Goal: Communication & Community: Answer question/provide support

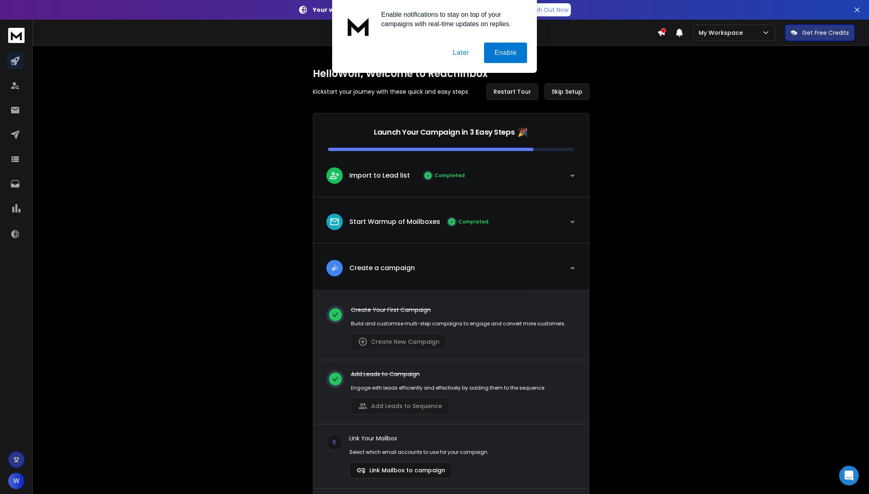
click at [685, 118] on div "Hello Wolf , Welcome to ReachInbox Kickstart your journey with these quick and …" at bounding box center [451, 313] width 810 height 519
click at [731, 37] on div "Enable notifications to stay on top of your campaigns with real-time updates on…" at bounding box center [434, 36] width 869 height 73
click at [723, 32] on div "Enable notifications to stay on top of your campaigns with real-time updates on…" at bounding box center [434, 36] width 869 height 73
click at [463, 54] on button "Later" at bounding box center [460, 53] width 37 height 20
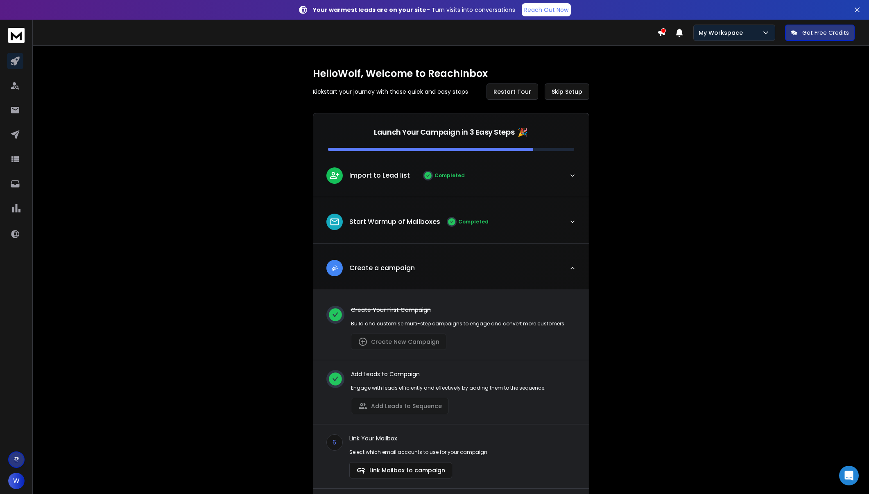
click at [759, 31] on div "My Workspace" at bounding box center [734, 33] width 71 height 8
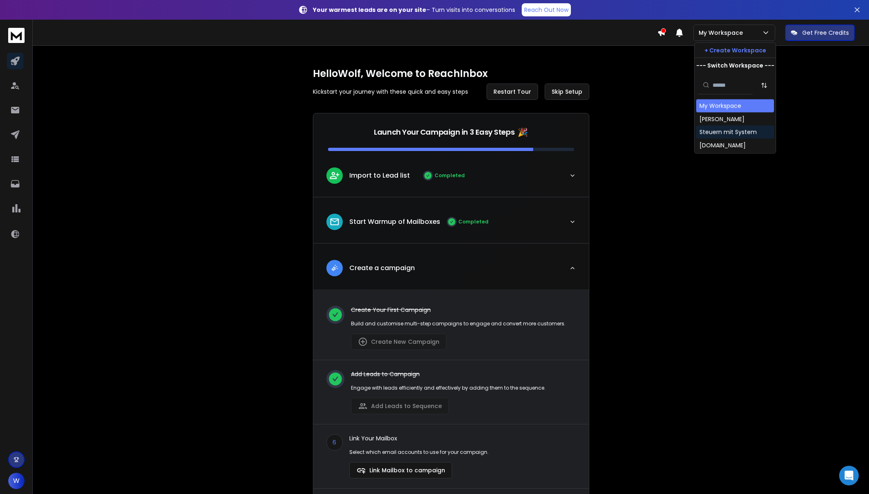
click at [724, 134] on div "Steuern mit System" at bounding box center [728, 132] width 57 height 8
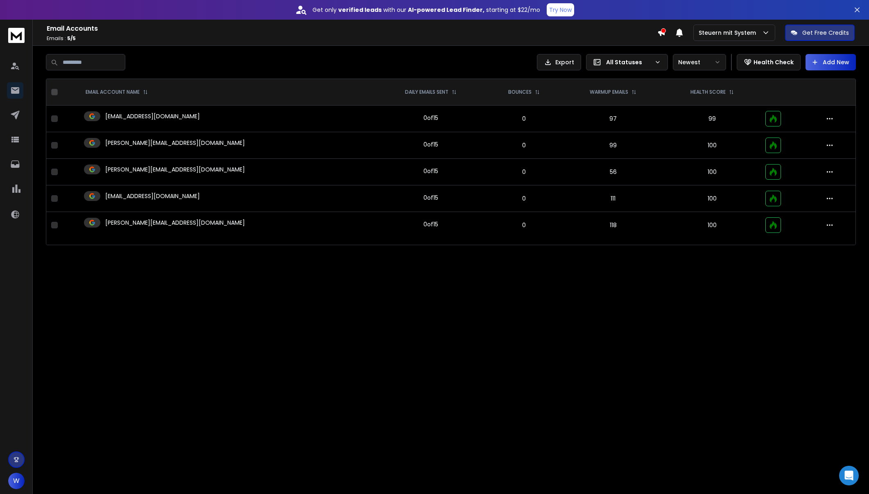
click at [601, 117] on td "97" at bounding box center [613, 119] width 102 height 27
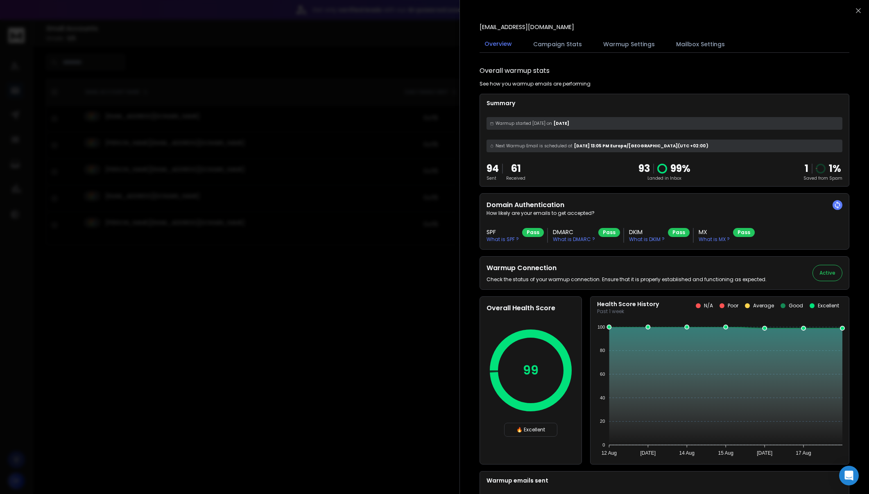
click at [345, 224] on div at bounding box center [434, 247] width 869 height 494
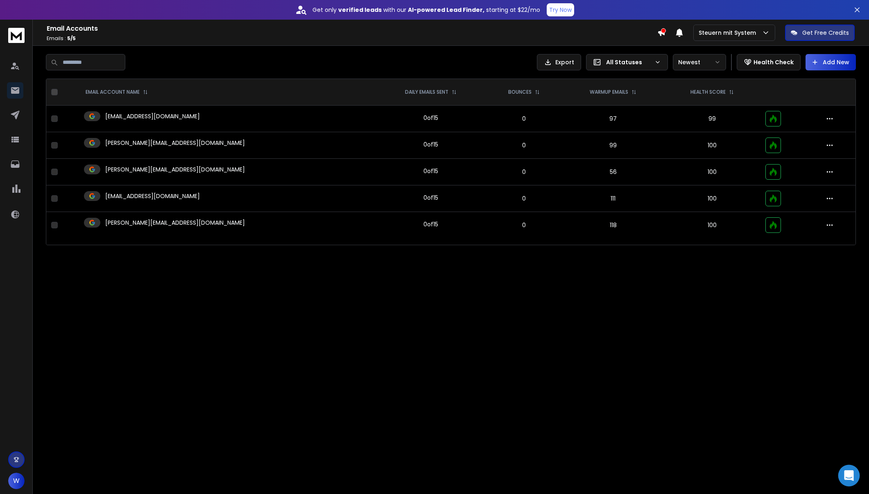
click at [848, 473] on icon "Open Intercom Messenger" at bounding box center [848, 476] width 9 height 11
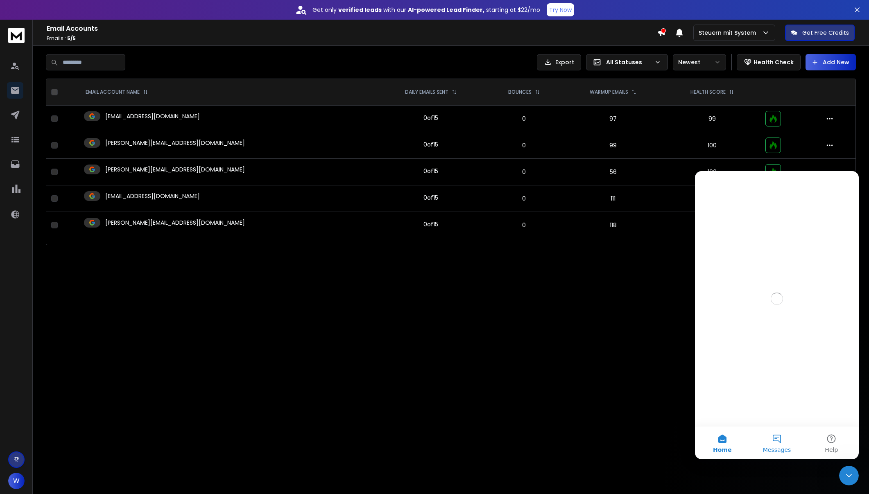
click at [780, 439] on button "Messages" at bounding box center [777, 443] width 54 height 33
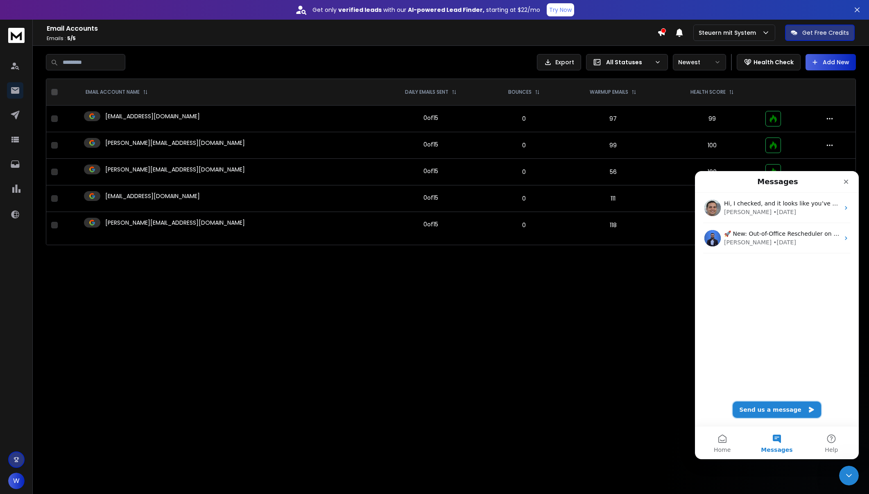
click at [774, 414] on button "Send us a message" at bounding box center [777, 410] width 88 height 16
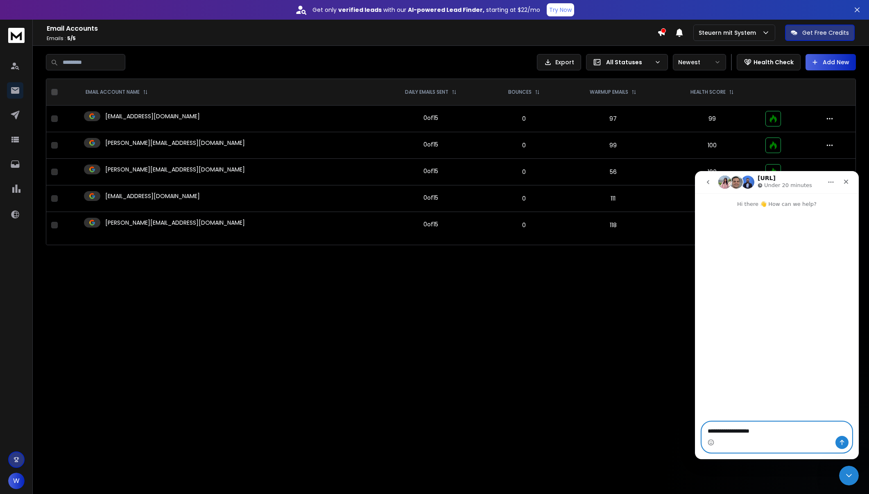
paste textarea "Message…"
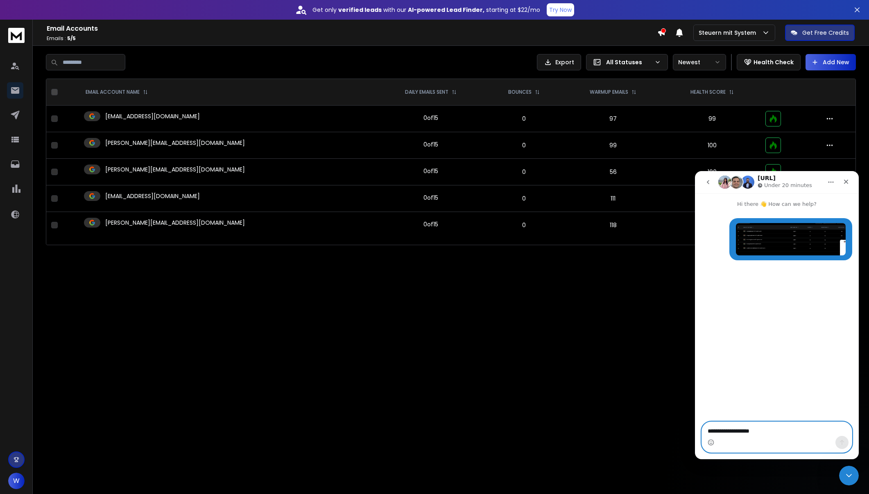
click at [777, 429] on textarea "**********" at bounding box center [777, 429] width 150 height 14
type textarea "**********"
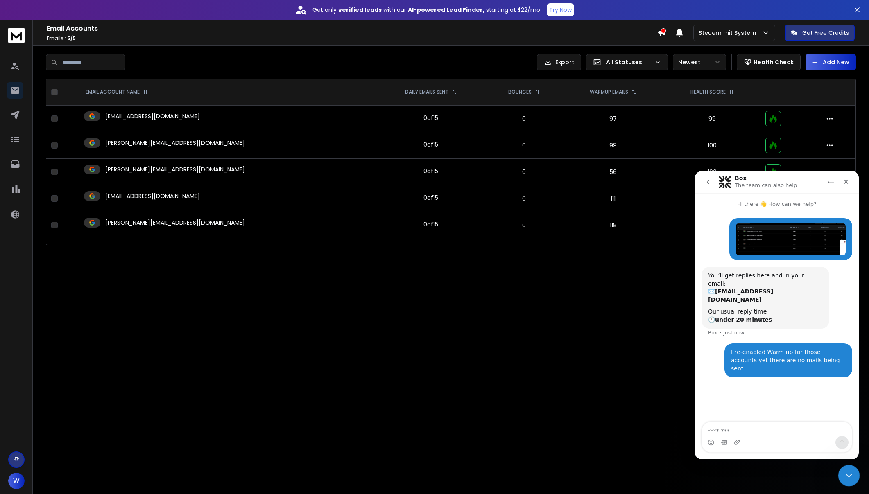
click at [855, 474] on div "Close Intercom Messenger" at bounding box center [848, 475] width 20 height 20
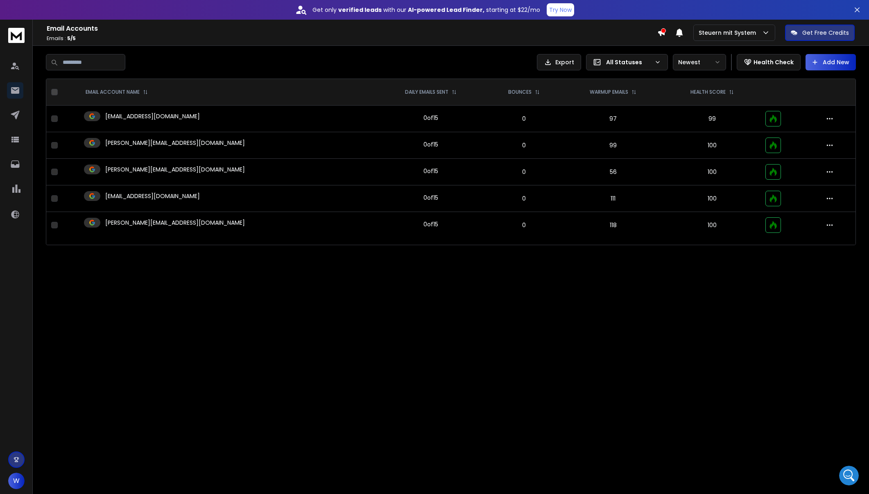
click at [350, 337] on div "Get only verified leads with our AI-powered Lead Finder, starting at $22/mo Try…" at bounding box center [434, 247] width 869 height 494
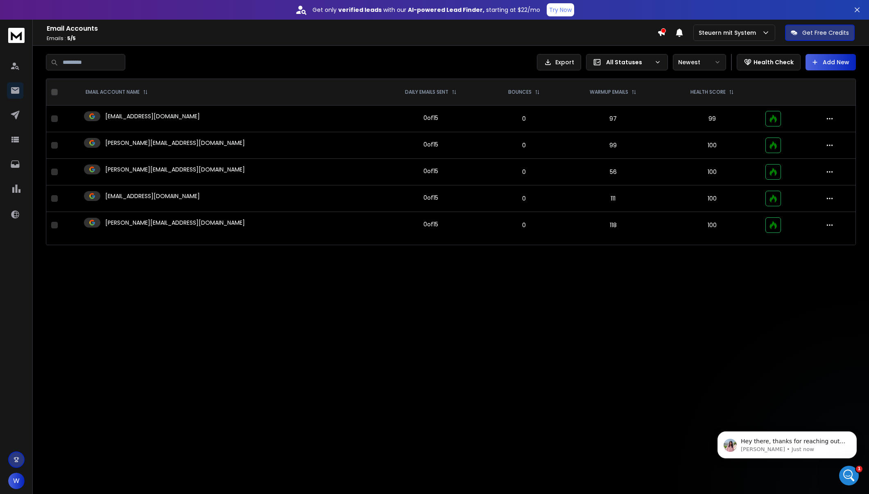
scroll to position [28, 0]
click at [813, 449] on p "Lakshita • Just now" at bounding box center [794, 449] width 106 height 7
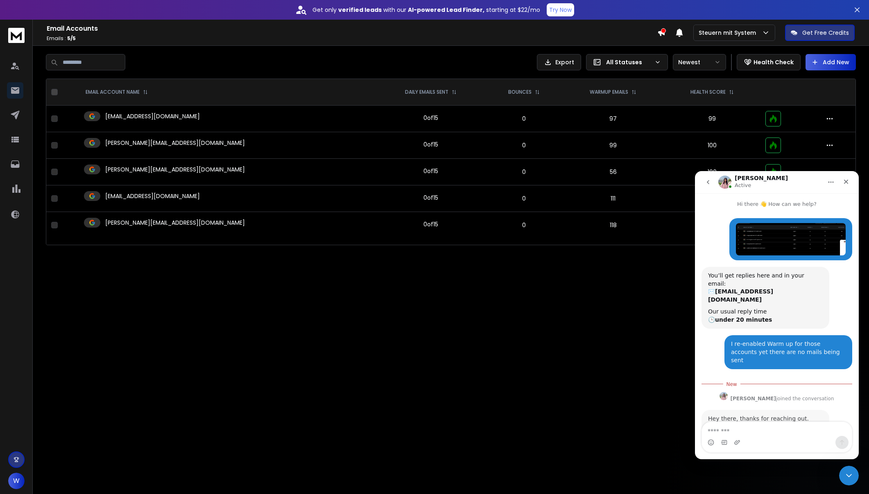
scroll to position [1, 0]
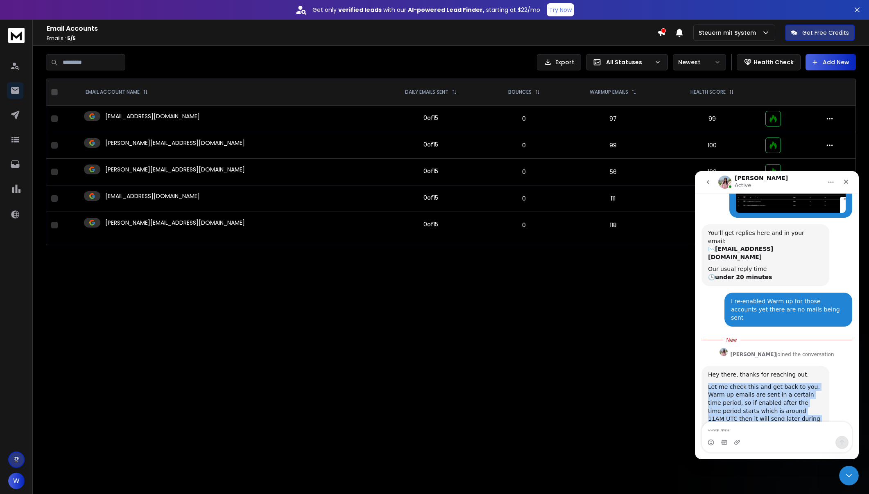
drag, startPoint x: 709, startPoint y: 360, endPoint x: 816, endPoint y: 401, distance: 114.9
click at [816, 401] on div "Hey there, thanks for reaching out. Let me check this and get back to you. Warm…" at bounding box center [766, 401] width 128 height 70
click at [816, 400] on div "Hey there, thanks for reaching out. Let me check this and get back to you. Warm…" at bounding box center [766, 401] width 128 height 70
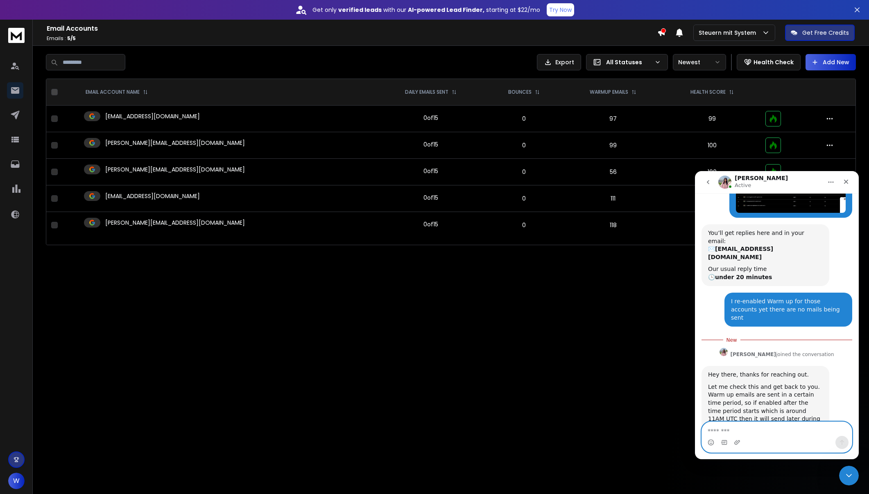
click at [796, 429] on textarea "Message…" at bounding box center [777, 429] width 150 height 14
type textarea "**********"
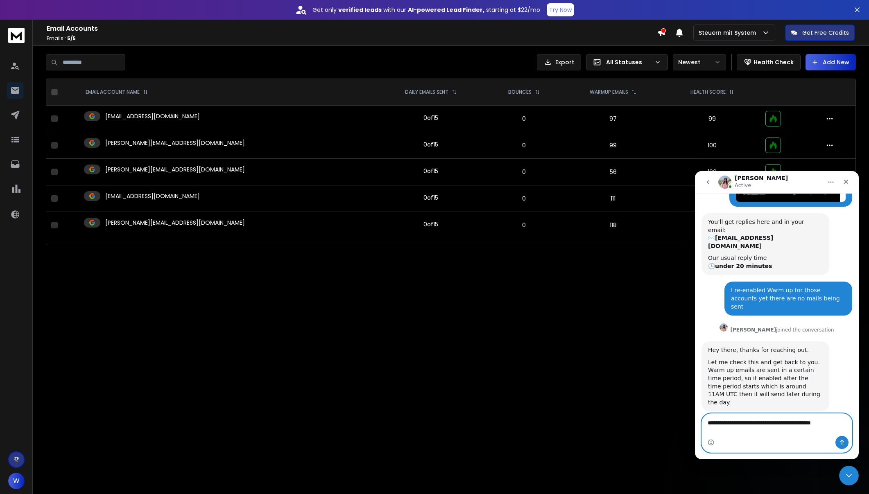
type textarea "**********"
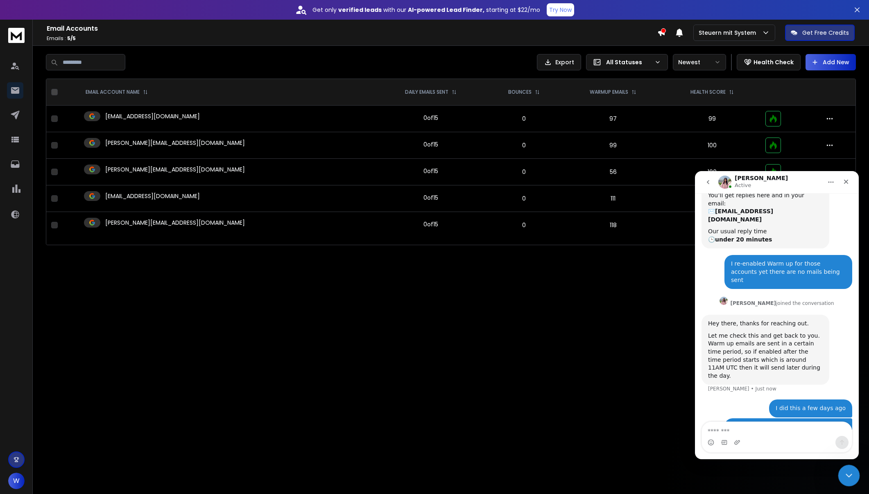
click at [849, 475] on icon "Close Intercom Messenger" at bounding box center [848, 474] width 6 height 3
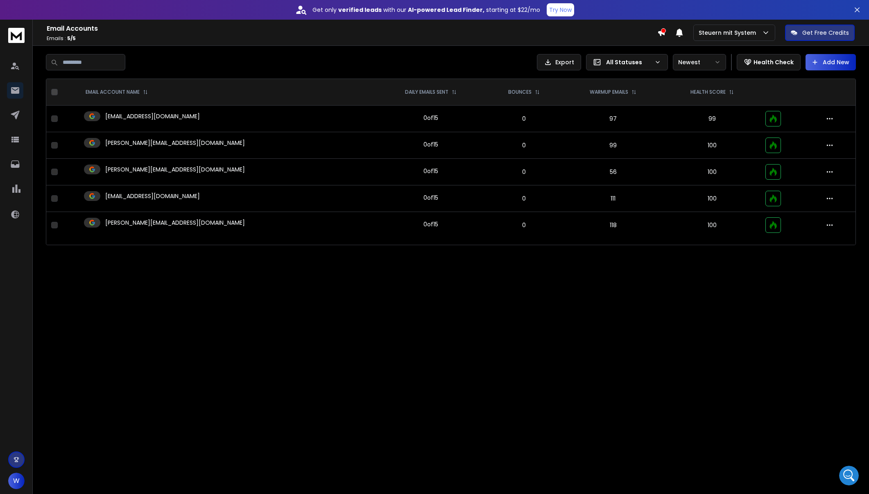
click at [191, 169] on p "m.neuss@steuernmit-system.com" at bounding box center [175, 170] width 140 height 8
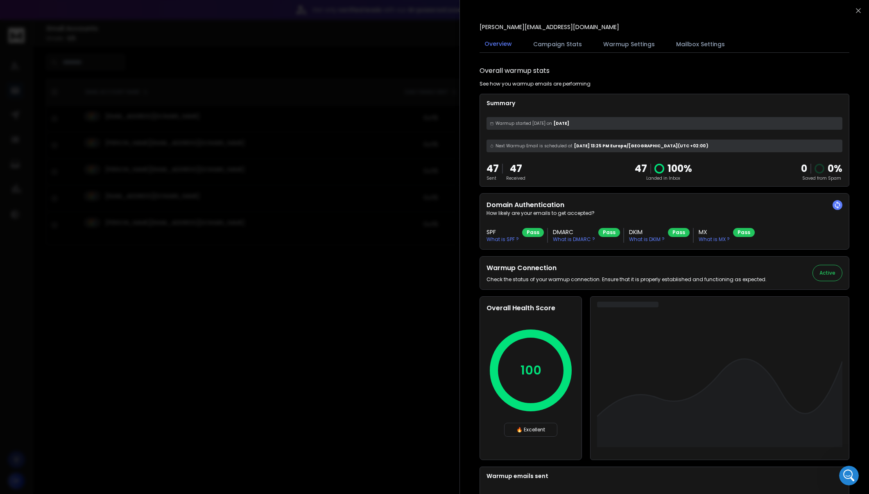
click at [315, 415] on div at bounding box center [434, 247] width 869 height 494
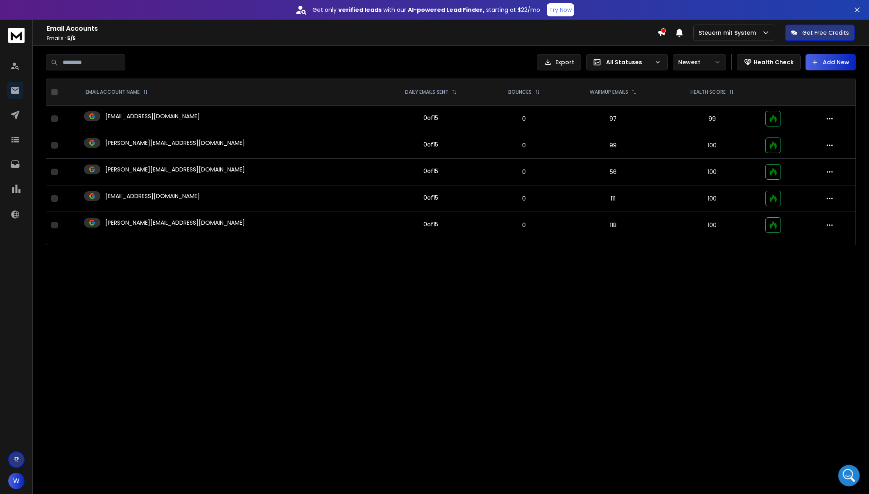
click at [851, 474] on icon "Open Intercom Messenger" at bounding box center [848, 475] width 14 height 14
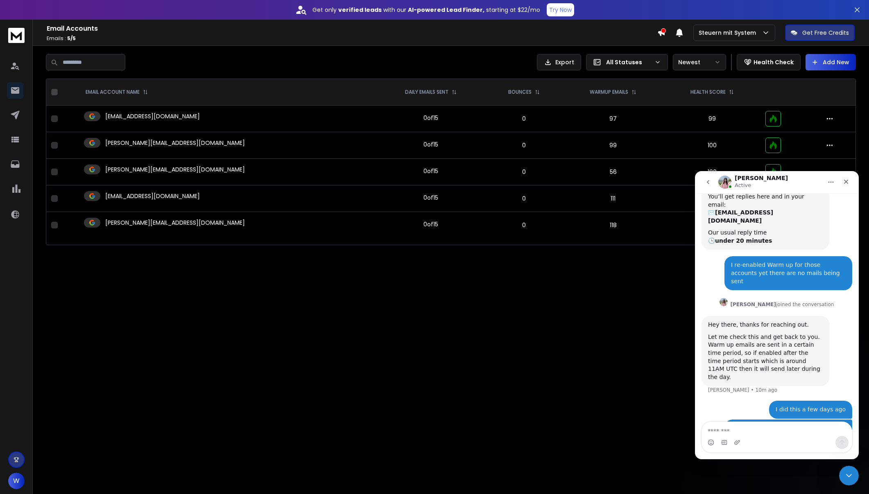
click at [527, 351] on div "Get only verified leads with our AI-powered Lead Finder, starting at $22/mo Try…" at bounding box center [434, 247] width 869 height 494
click at [138, 138] on div "n.wegner@steuernmit-system.com" at bounding box center [164, 143] width 161 height 10
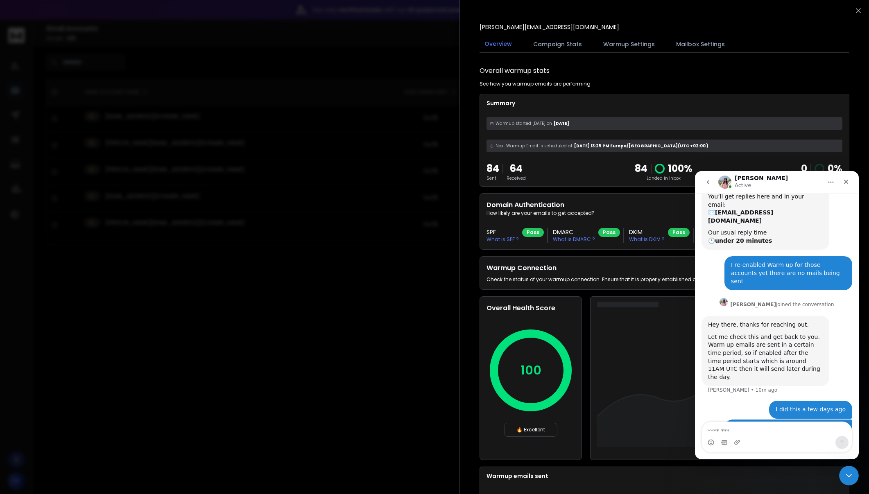
scroll to position [174, 0]
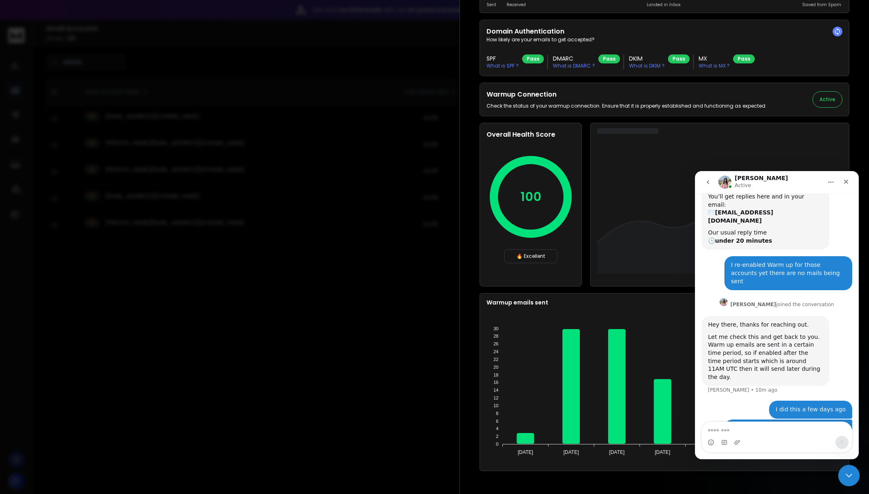
click at [848, 476] on icon "Close Intercom Messenger" at bounding box center [848, 474] width 6 height 3
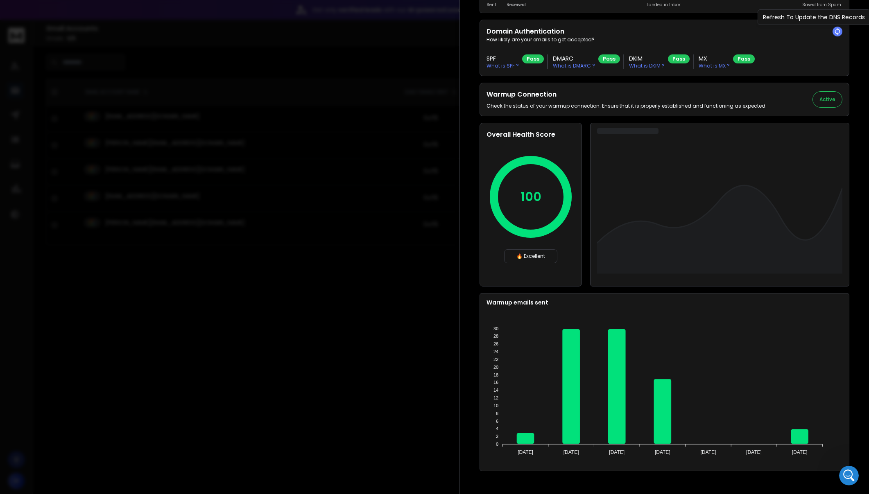
click at [835, 28] on icon at bounding box center [837, 31] width 5 height 7
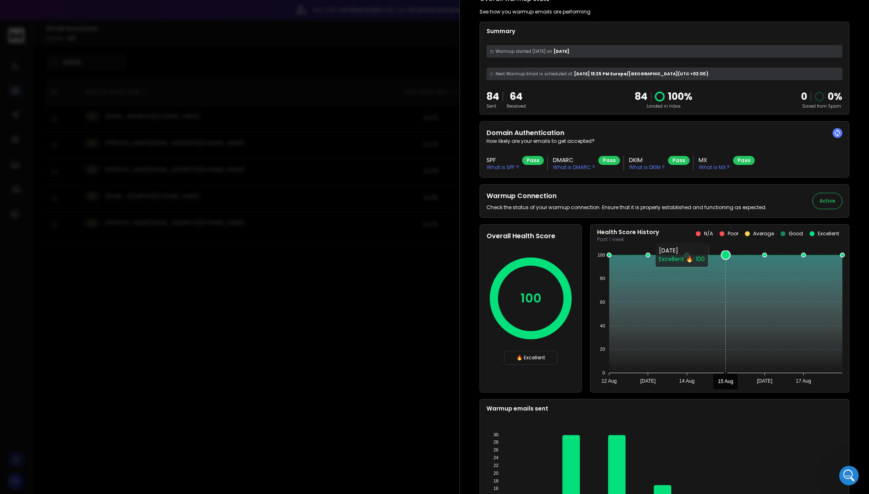
scroll to position [59, 0]
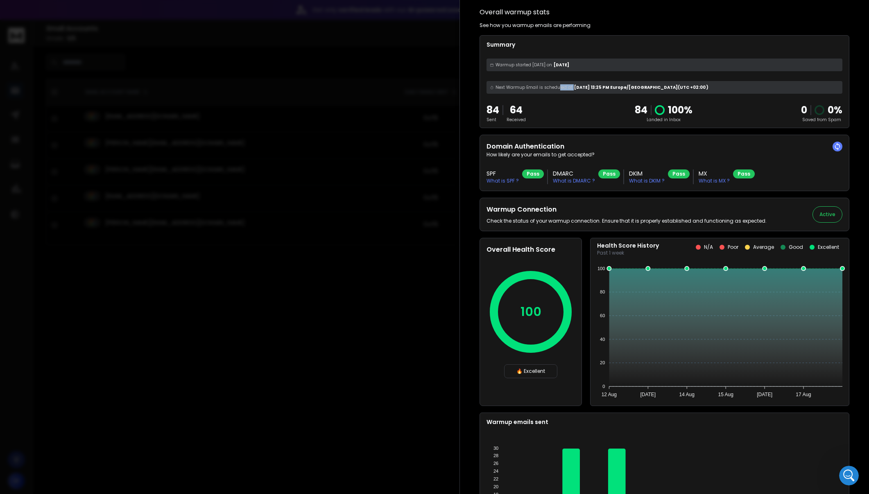
drag, startPoint x: 556, startPoint y: 86, endPoint x: 620, endPoint y: 82, distance: 64.9
click at [620, 82] on div "Next Warmup Email is scheduled at 18 Aug, 2025 13:25 PM Europe/Berlin (UTC +02:…" at bounding box center [665, 87] width 356 height 13
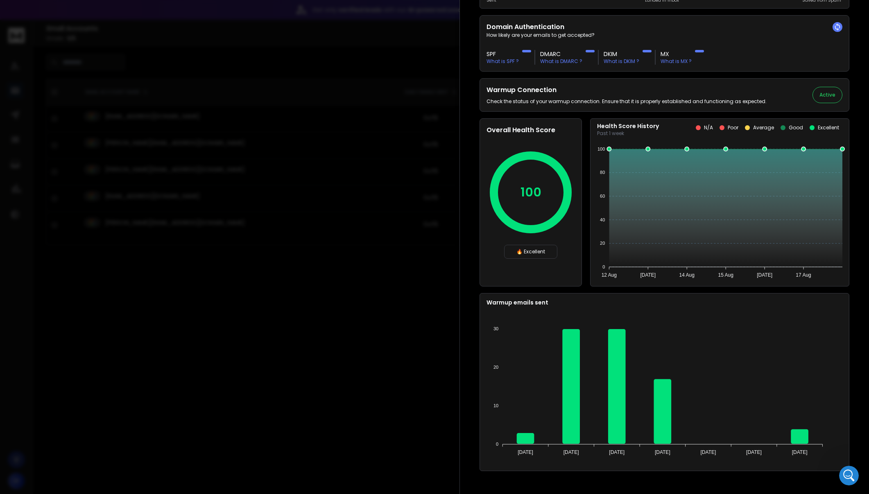
click at [308, 304] on div at bounding box center [434, 247] width 869 height 494
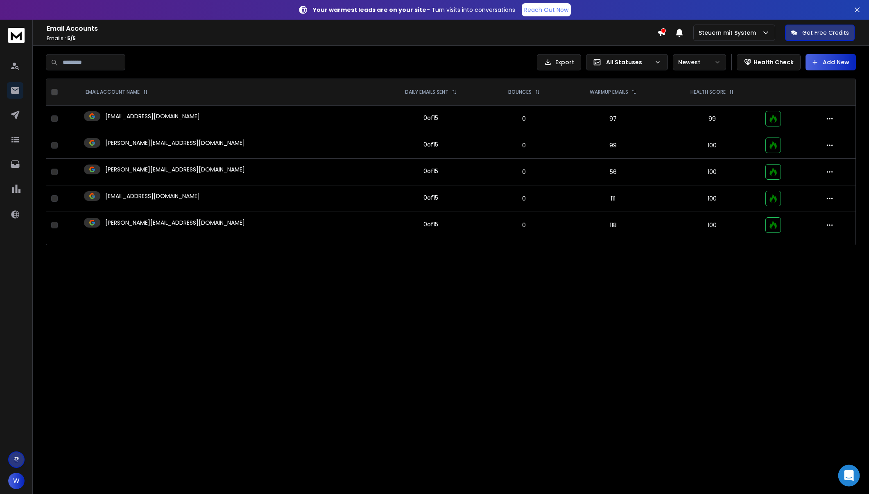
click at [851, 472] on icon "Open Intercom Messenger" at bounding box center [848, 476] width 9 height 11
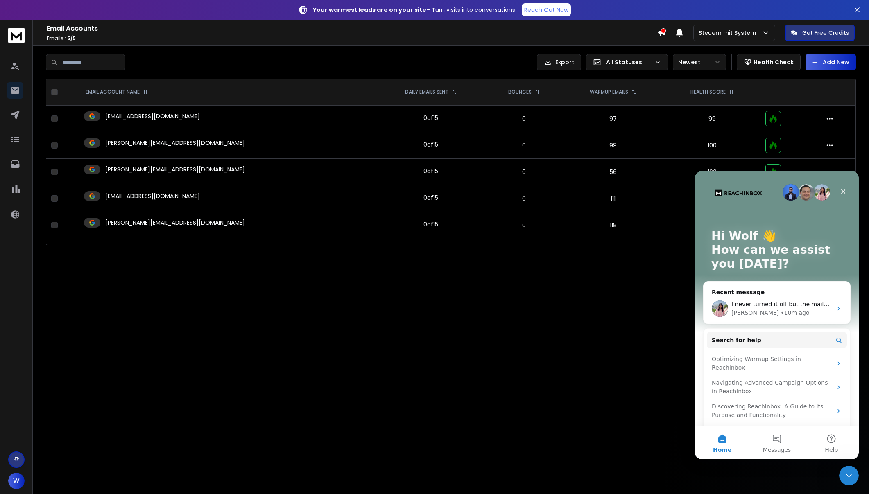
click at [547, 396] on div "Your warmest leads are on your site – Turn visits into conversations Reach Out …" at bounding box center [434, 247] width 869 height 494
